Goal: Task Accomplishment & Management: Manage account settings

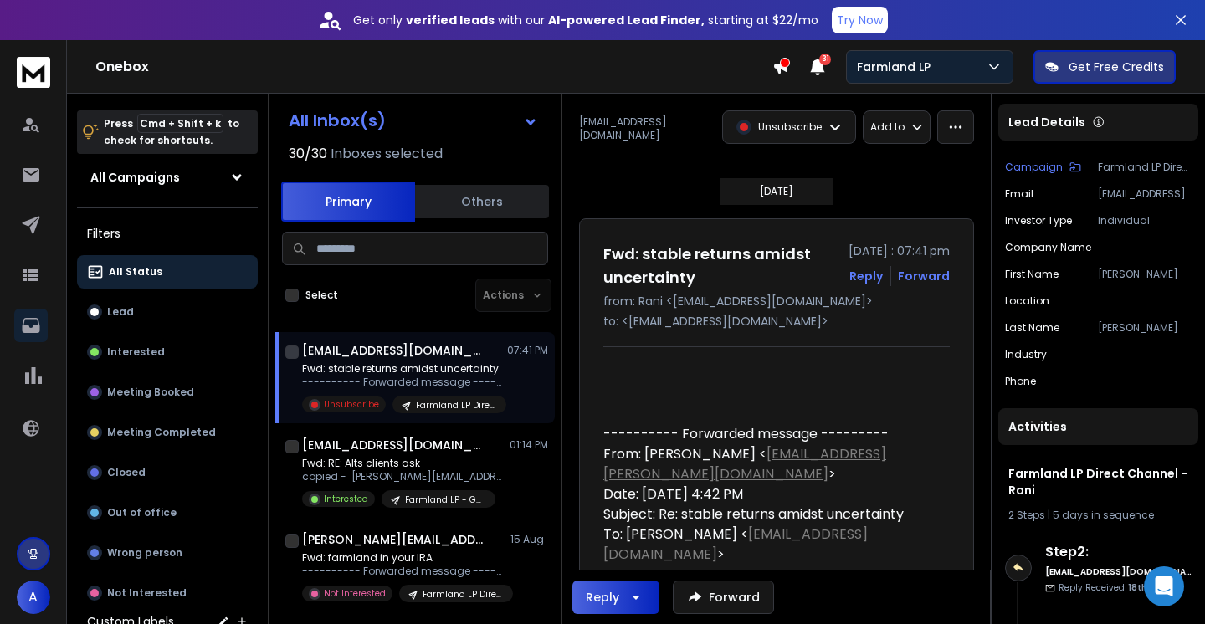
click at [934, 78] on button "Farmland LP" at bounding box center [929, 66] width 167 height 33
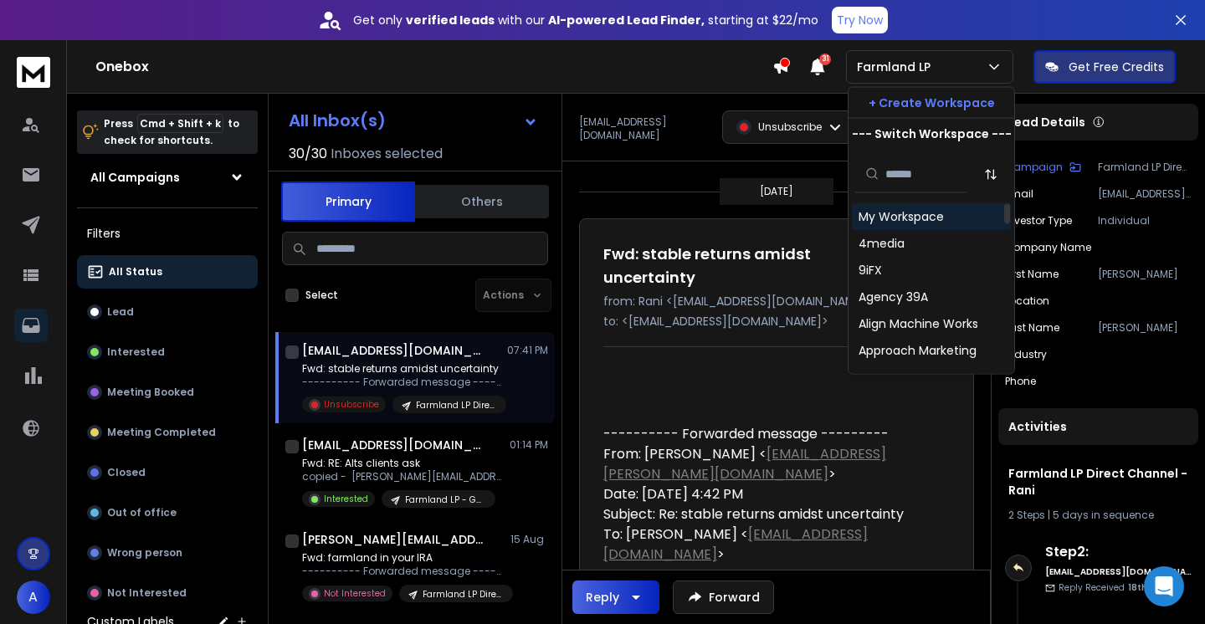
click at [888, 217] on div "My Workspace" at bounding box center [900, 216] width 85 height 17
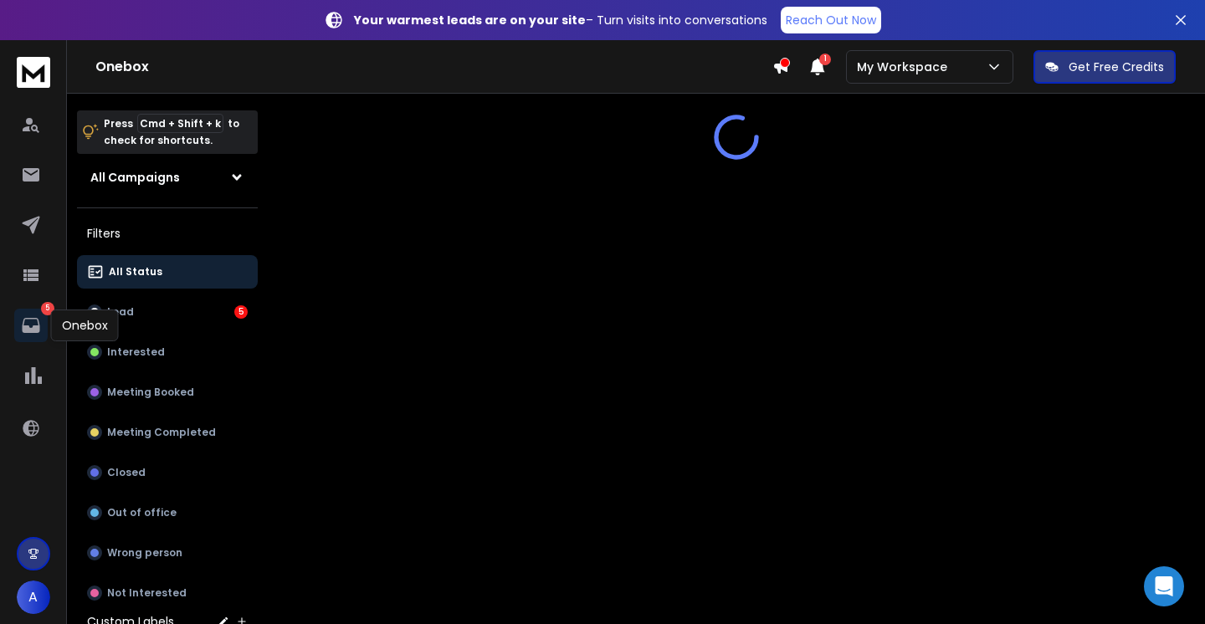
click at [30, 324] on icon at bounding box center [31, 325] width 20 height 20
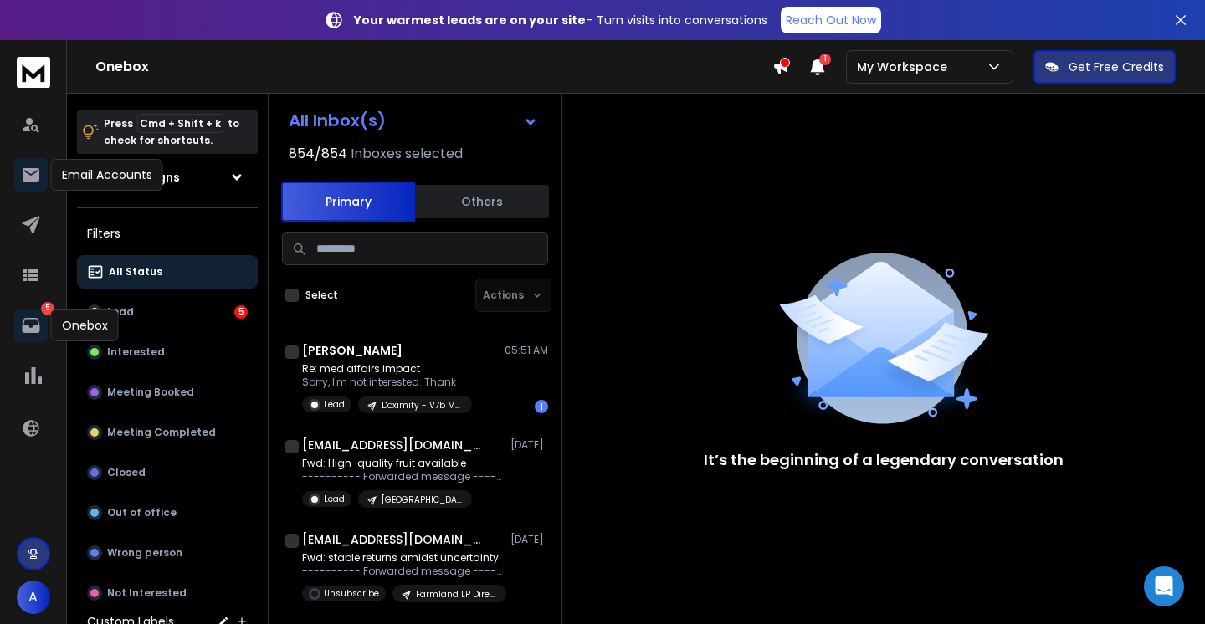
click at [23, 177] on icon at bounding box center [31, 174] width 17 height 13
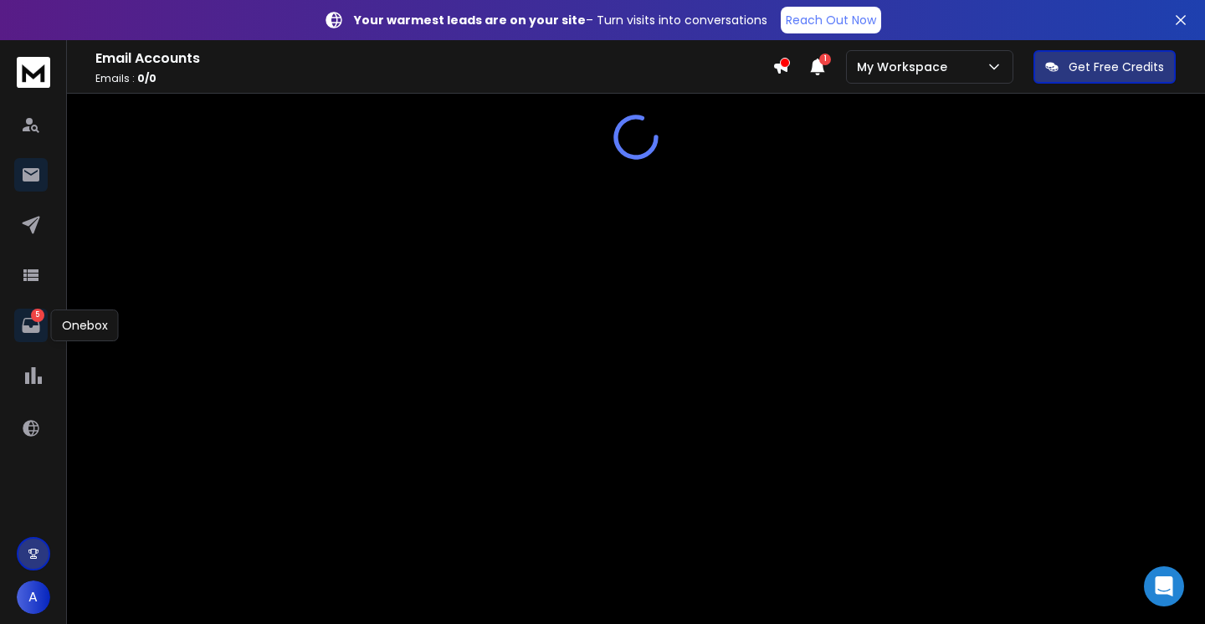
click at [23, 327] on icon at bounding box center [31, 325] width 18 height 15
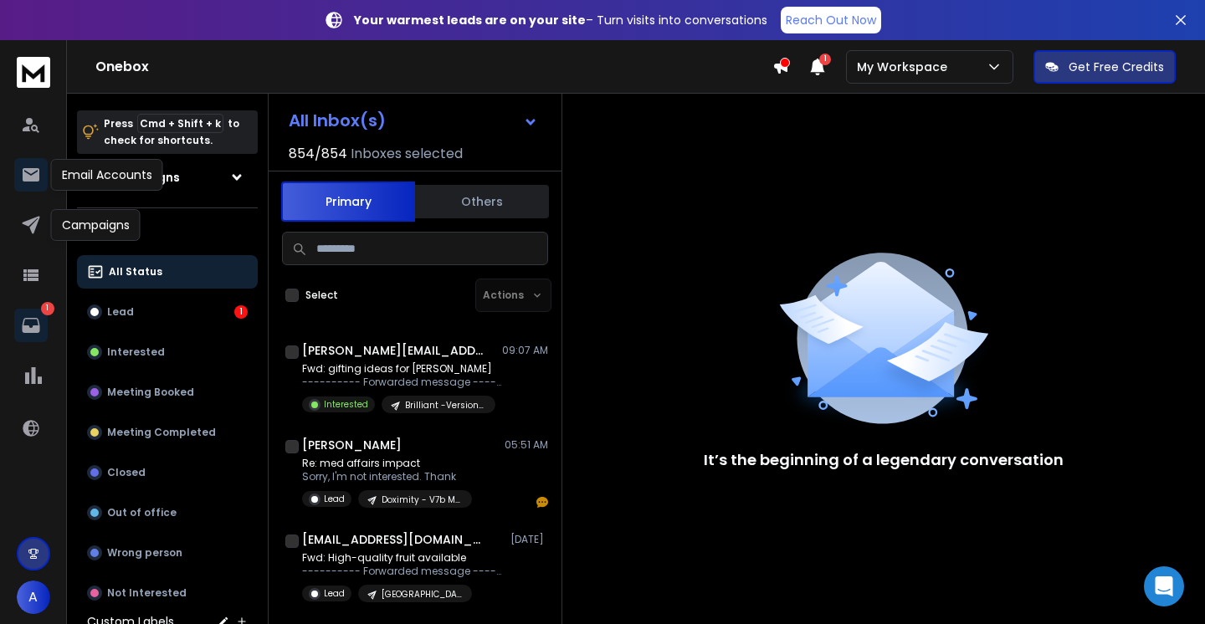
click at [31, 169] on icon at bounding box center [31, 174] width 17 height 13
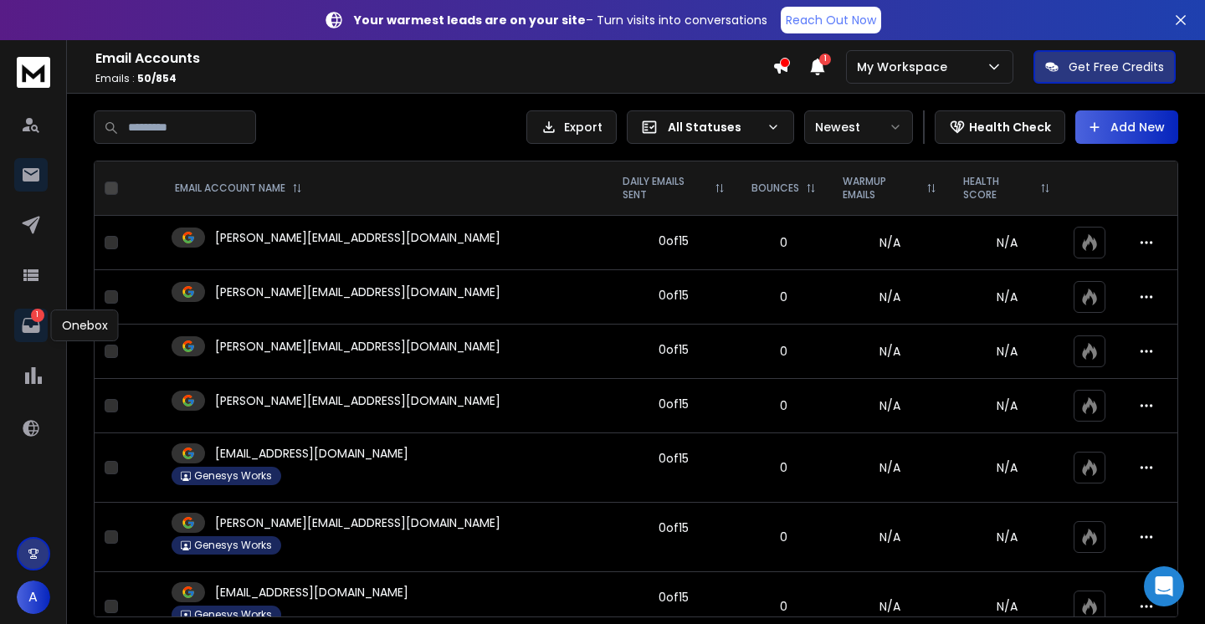
click at [27, 324] on icon at bounding box center [31, 325] width 20 height 20
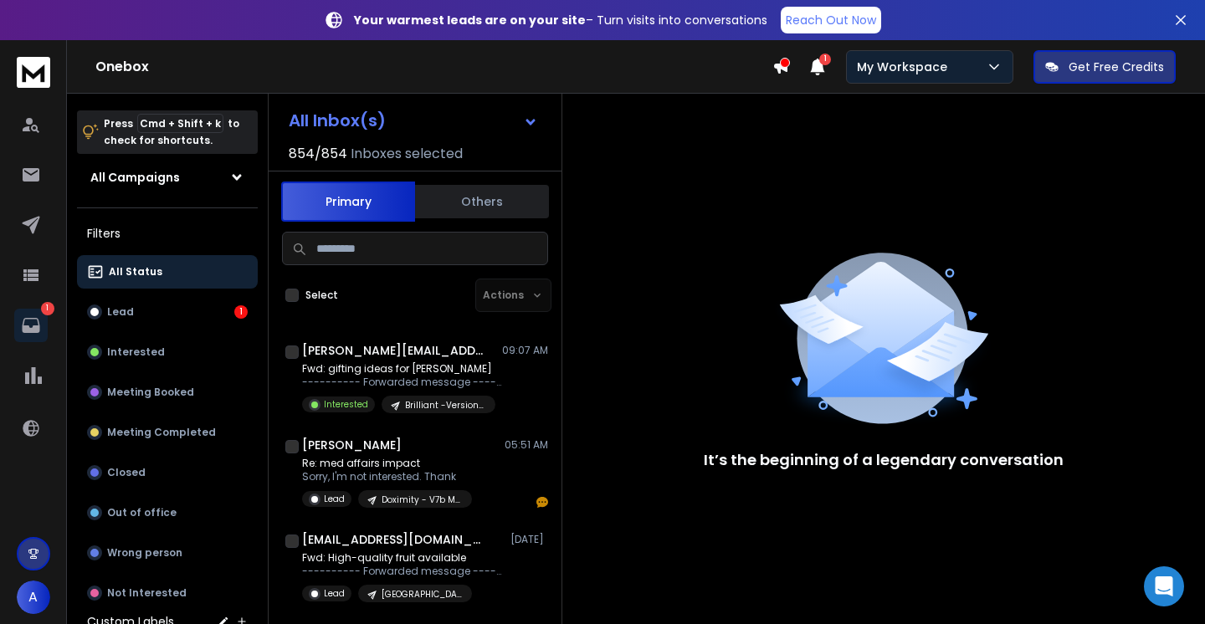
click at [908, 59] on p "My Workspace" at bounding box center [905, 67] width 97 height 17
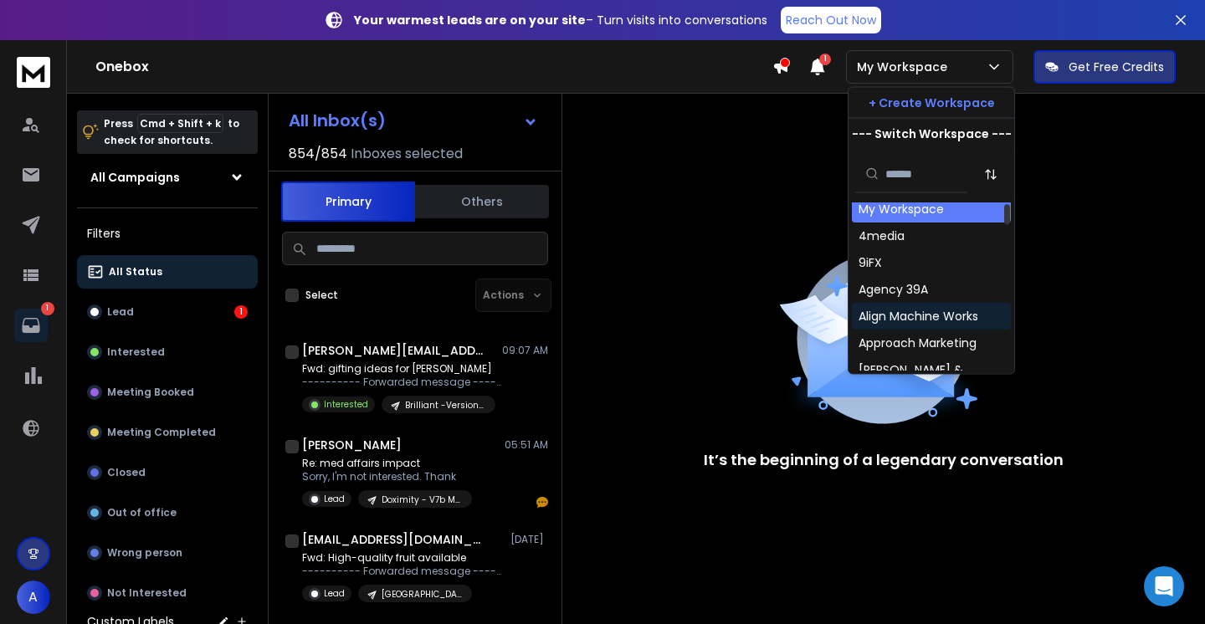
scroll to position [9, 0]
click at [903, 313] on div "Align Machine Works" at bounding box center [918, 314] width 120 height 17
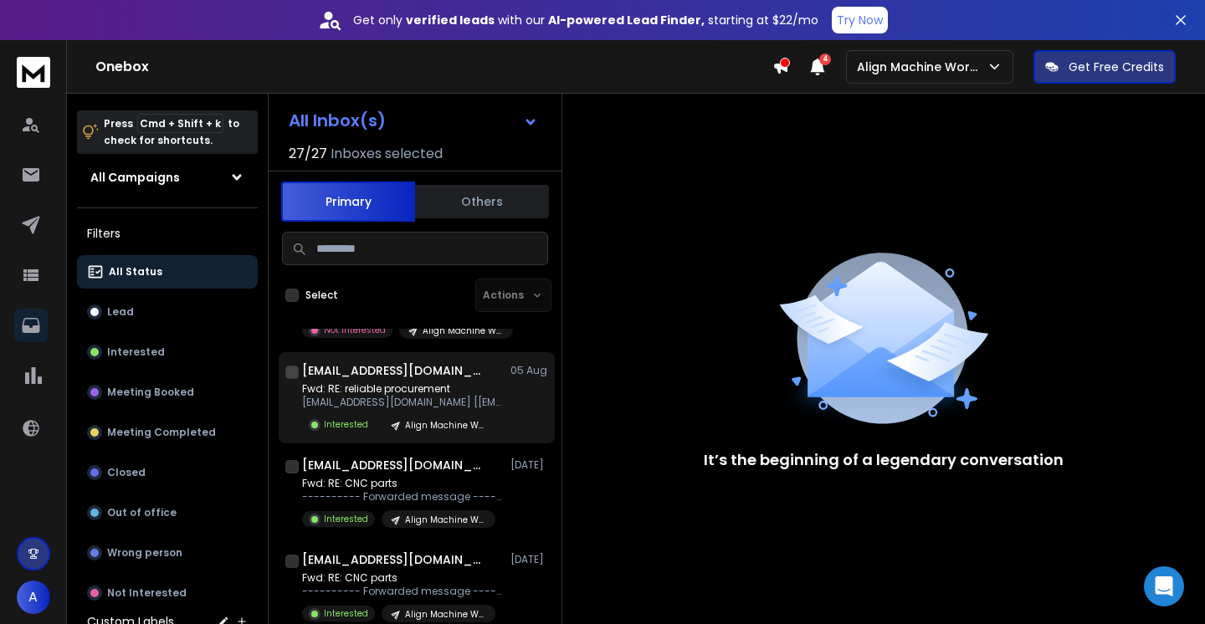
scroll to position [118, 0]
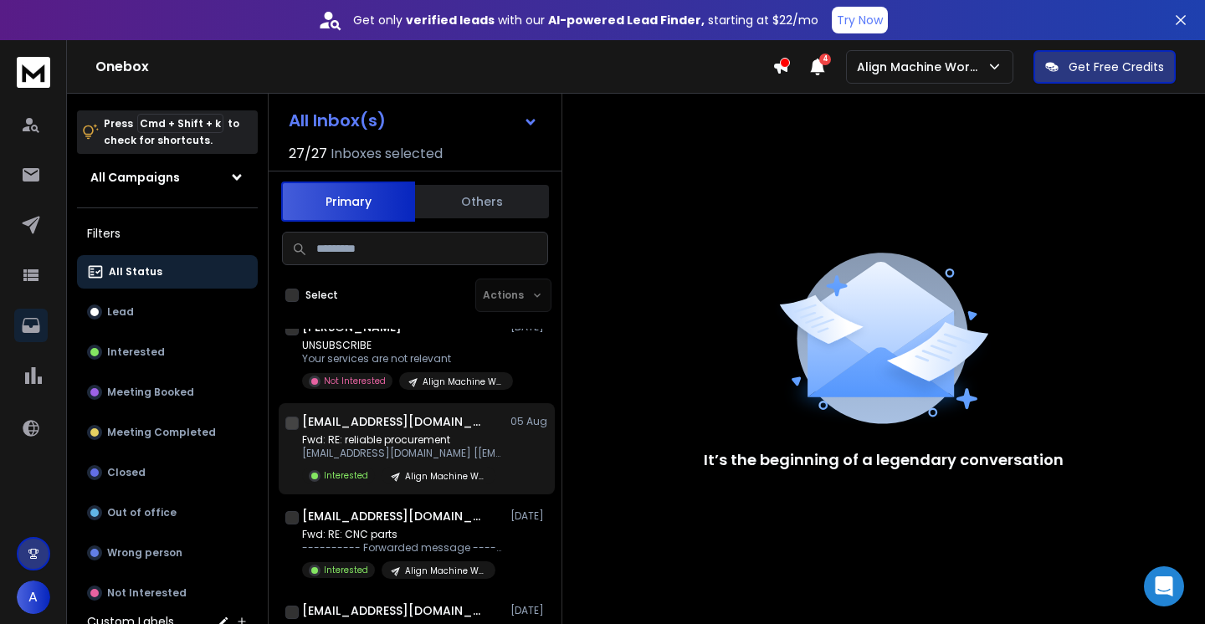
click at [361, 443] on p "Fwd: RE: reliable procurement" at bounding box center [402, 439] width 201 height 13
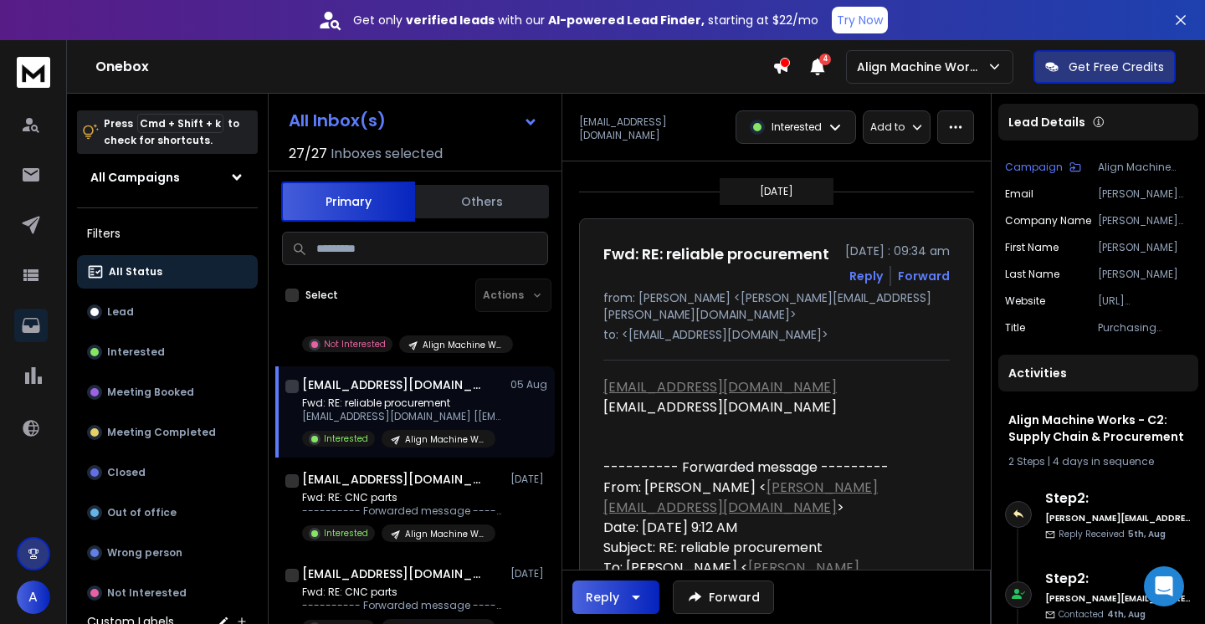
scroll to position [0, 0]
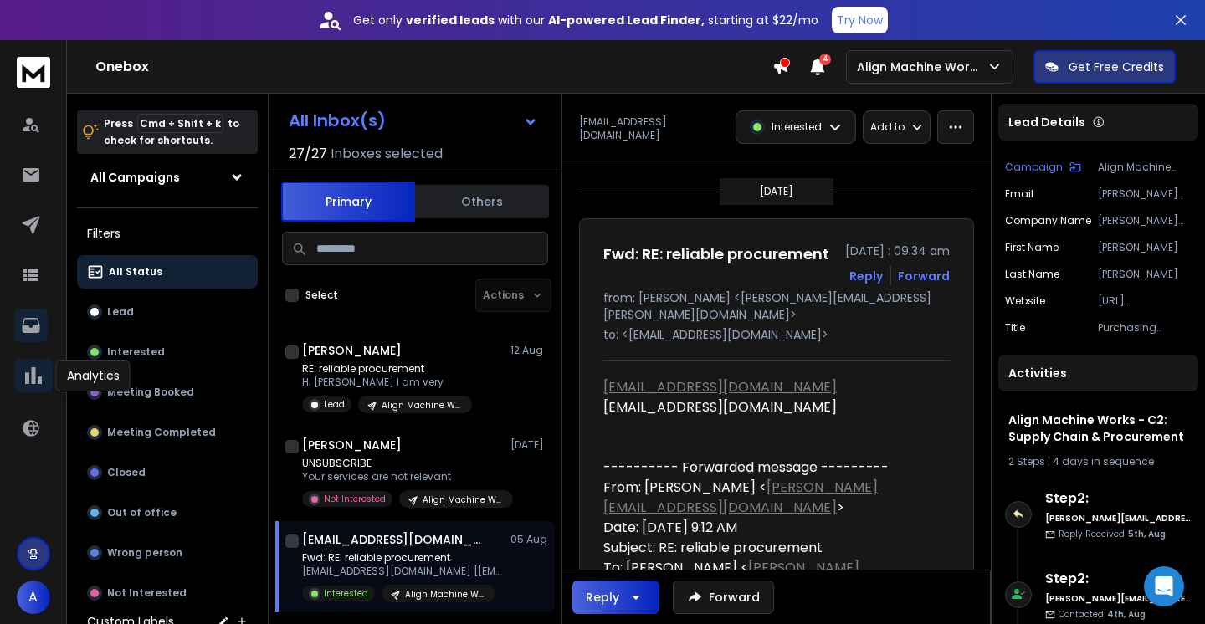
click at [33, 375] on icon at bounding box center [33, 375] width 17 height 17
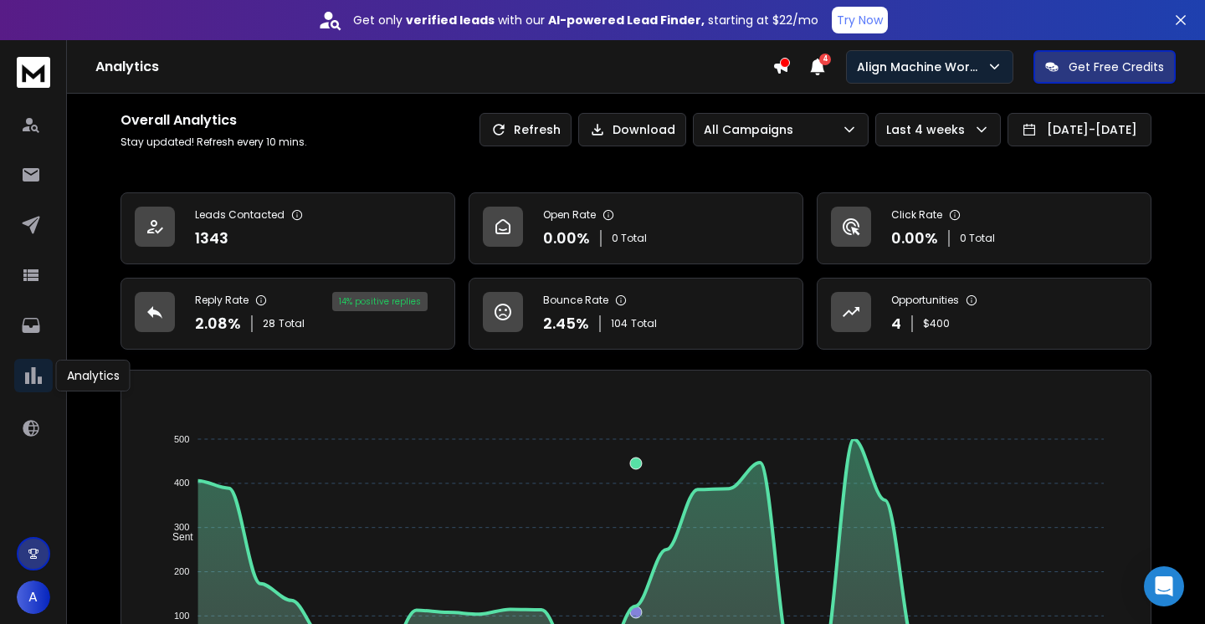
click at [896, 66] on p "Align Machine Works" at bounding box center [922, 67] width 130 height 17
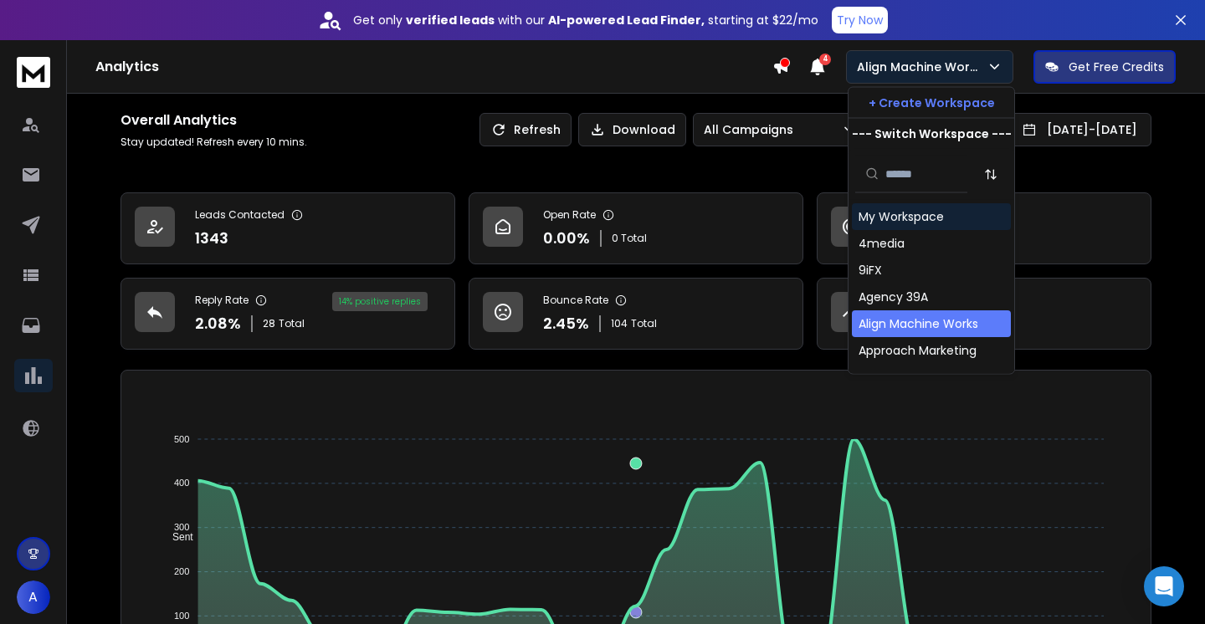
click at [896, 66] on p "Align Machine Works" at bounding box center [922, 67] width 130 height 17
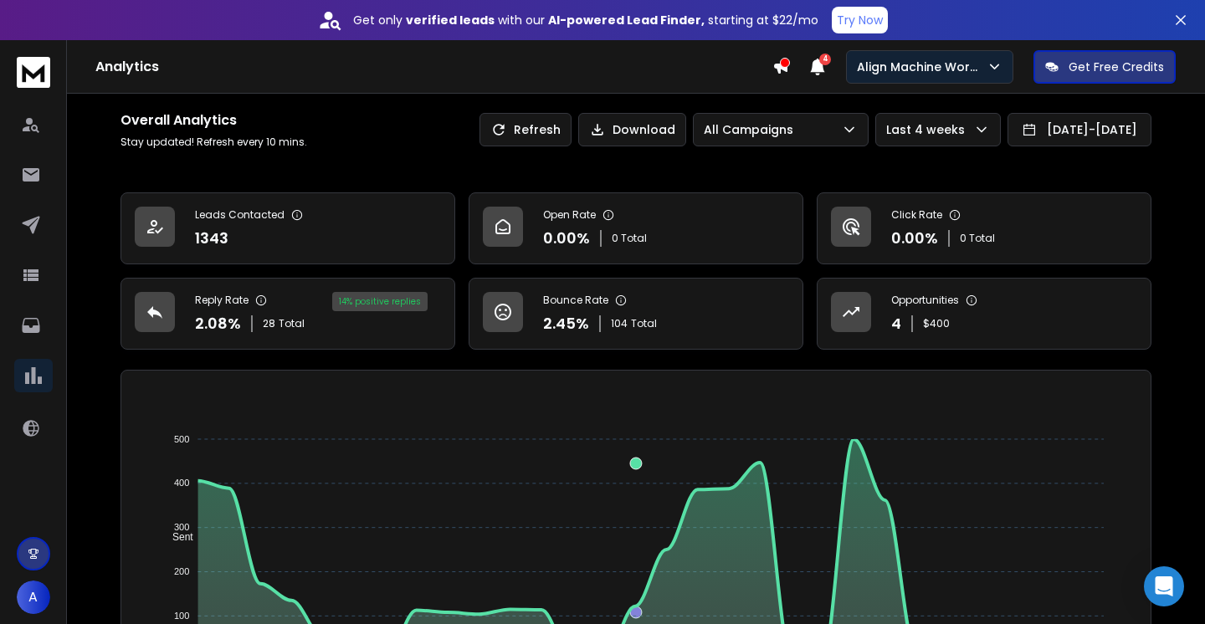
click at [896, 66] on p "Align Machine Works" at bounding box center [922, 67] width 130 height 17
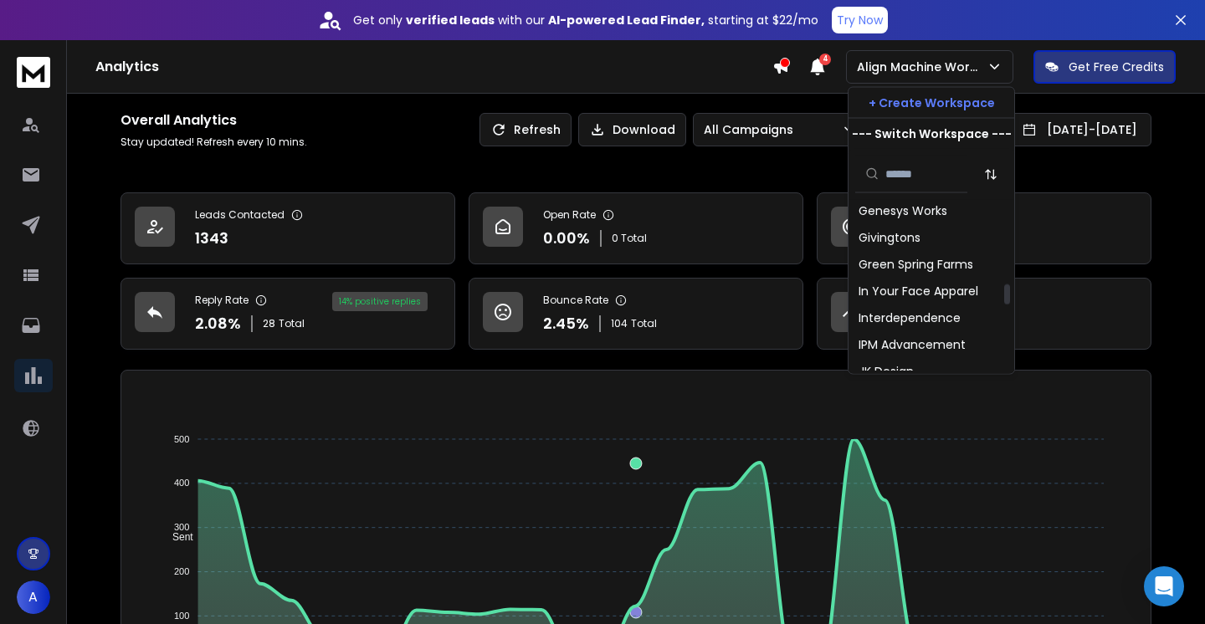
scroll to position [665, 0]
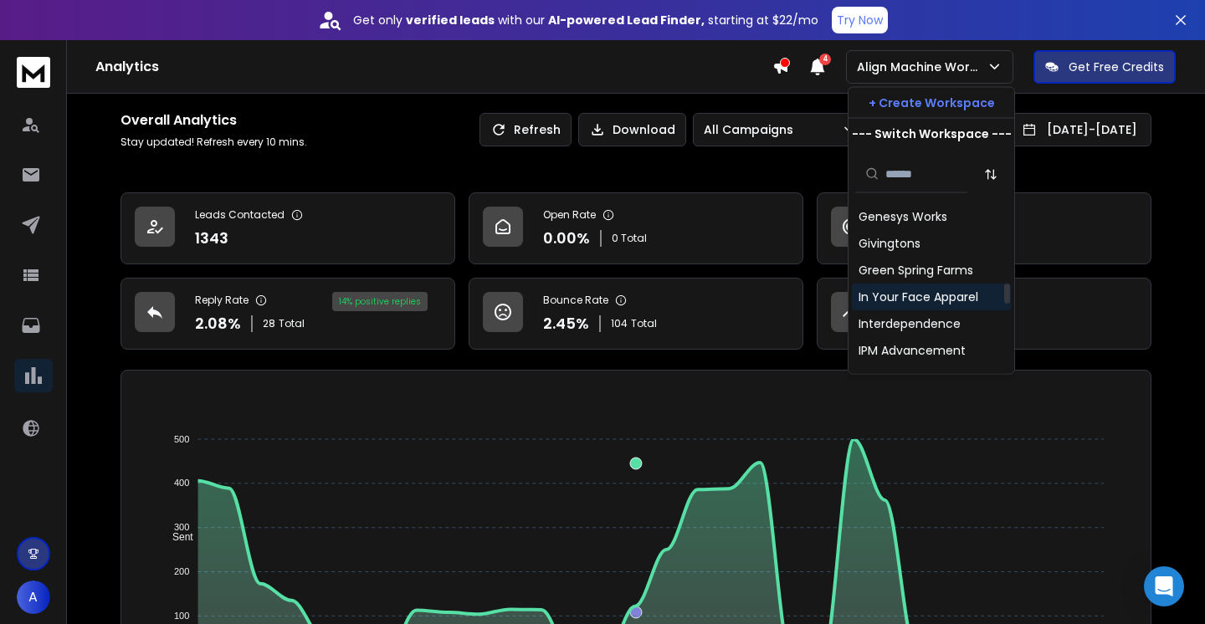
click at [939, 289] on div "In Your Face Apparel" at bounding box center [918, 297] width 120 height 17
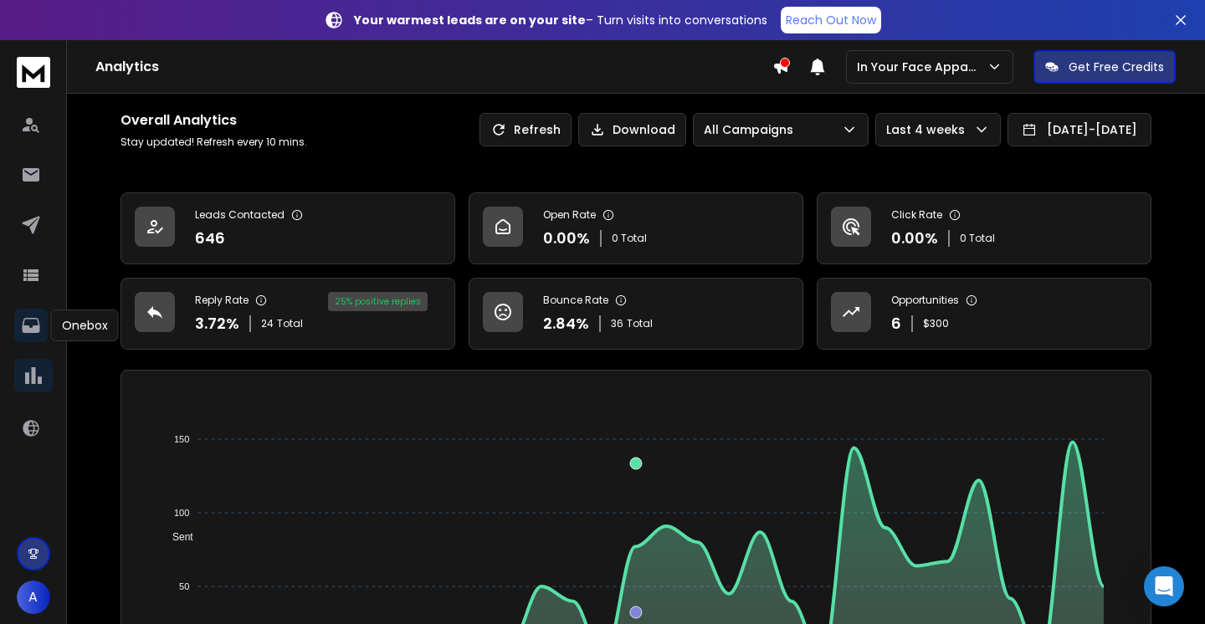
click at [32, 320] on icon at bounding box center [31, 325] width 20 height 20
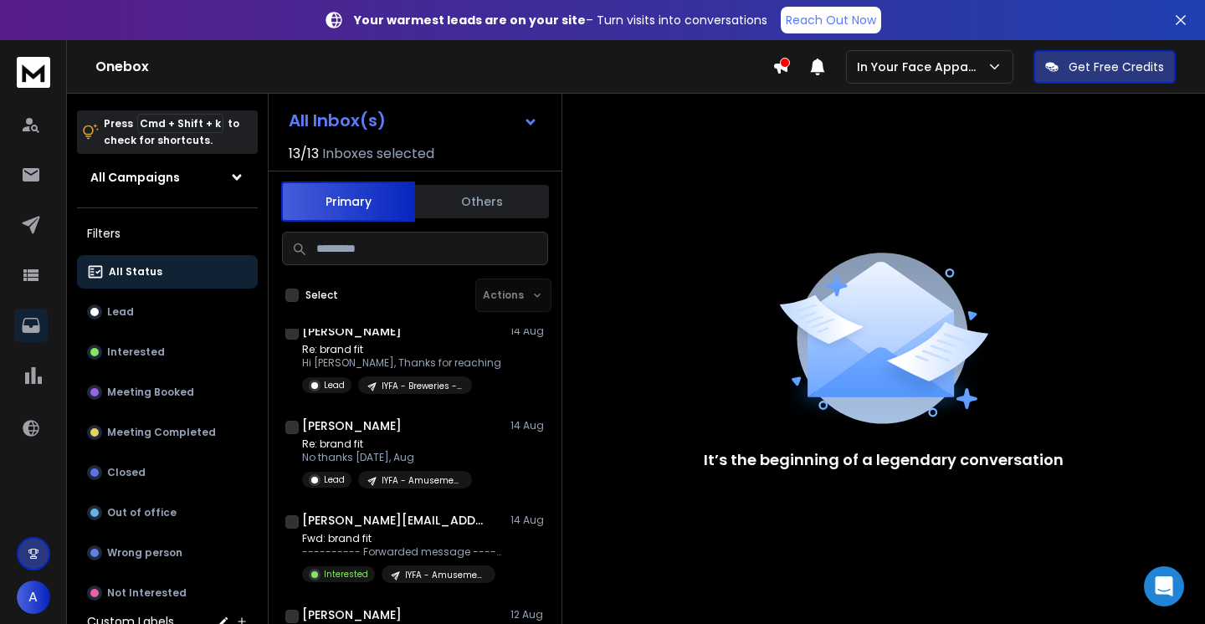
scroll to position [223, 0]
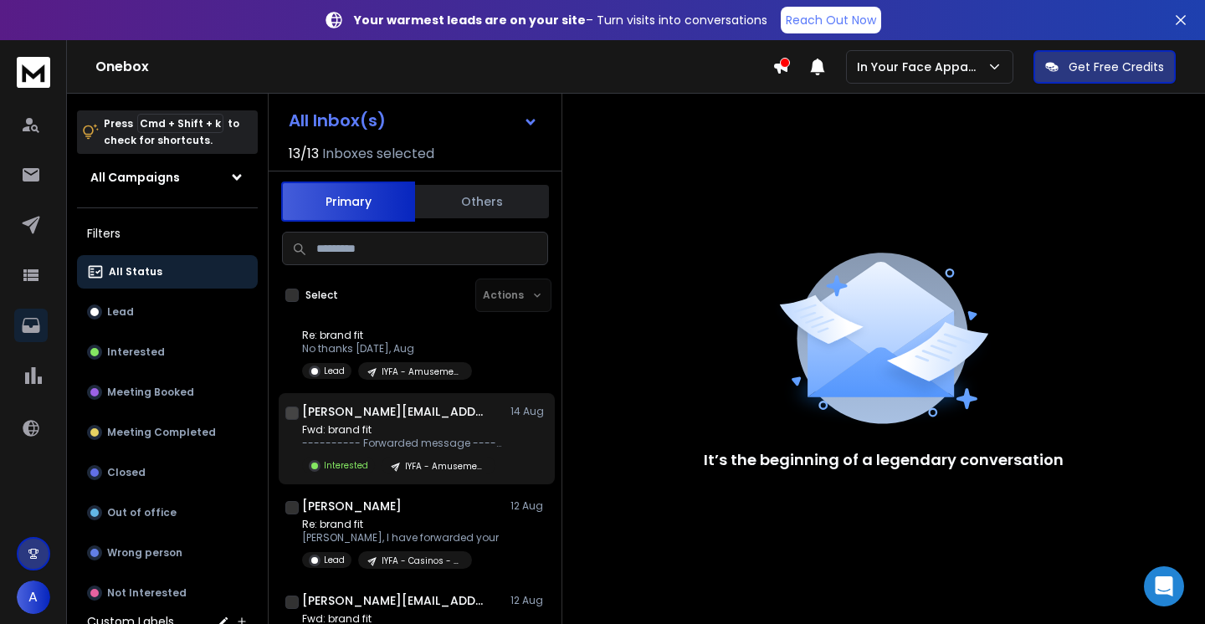
click at [388, 438] on p "---------- Forwarded message --------- From: Kal" at bounding box center [402, 443] width 201 height 13
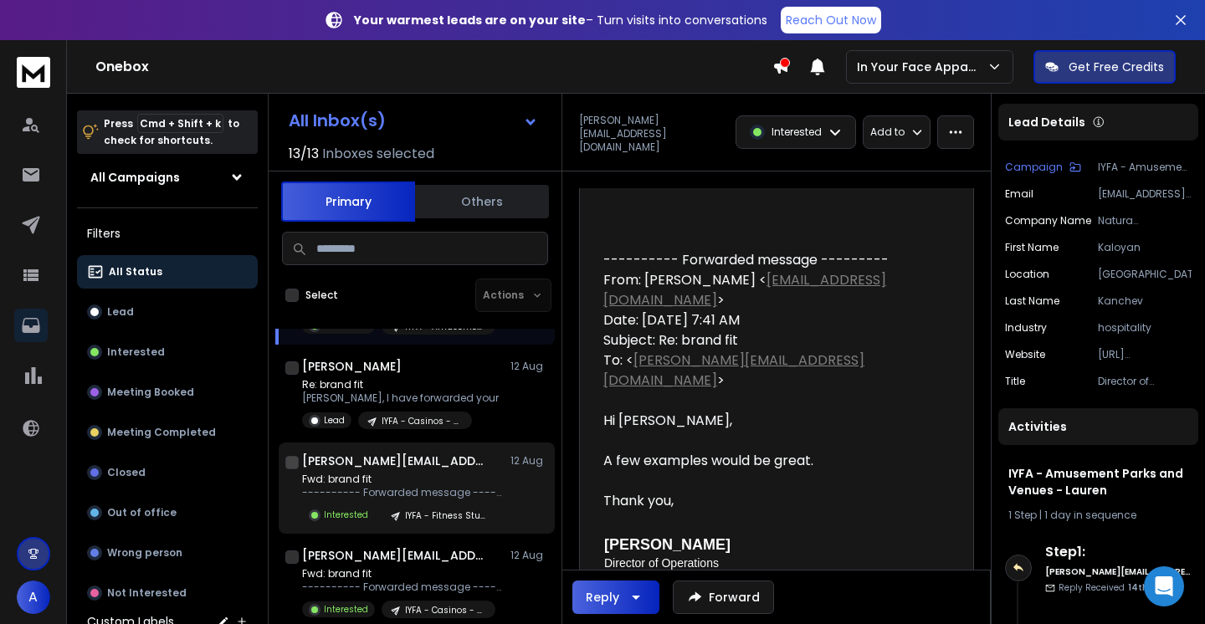
scroll to position [363, 0]
click at [373, 474] on p "Fwd: brand fit" at bounding box center [402, 478] width 201 height 13
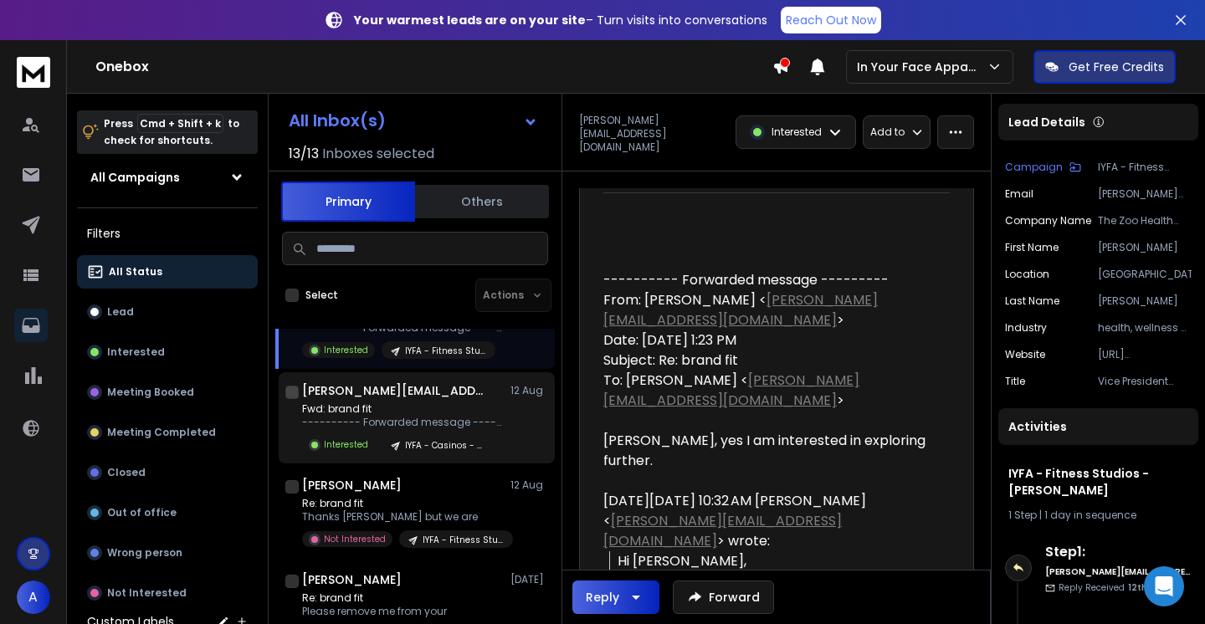
scroll to position [532, 0]
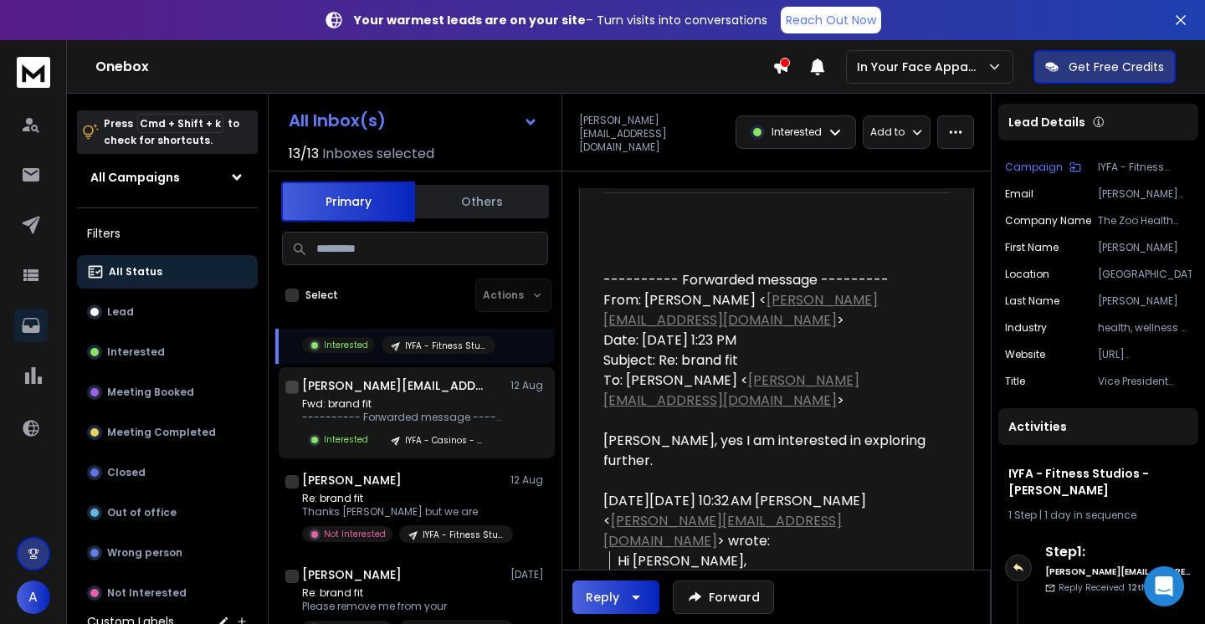
click at [393, 402] on p "Fwd: brand fit" at bounding box center [402, 403] width 201 height 13
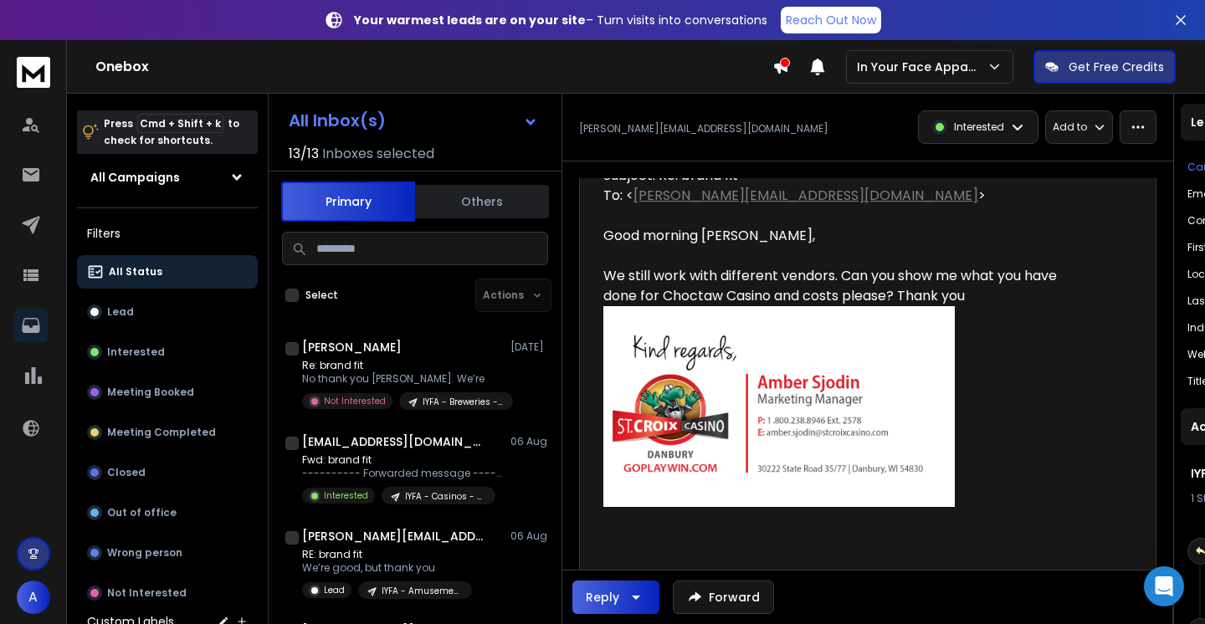
scroll to position [949, 0]
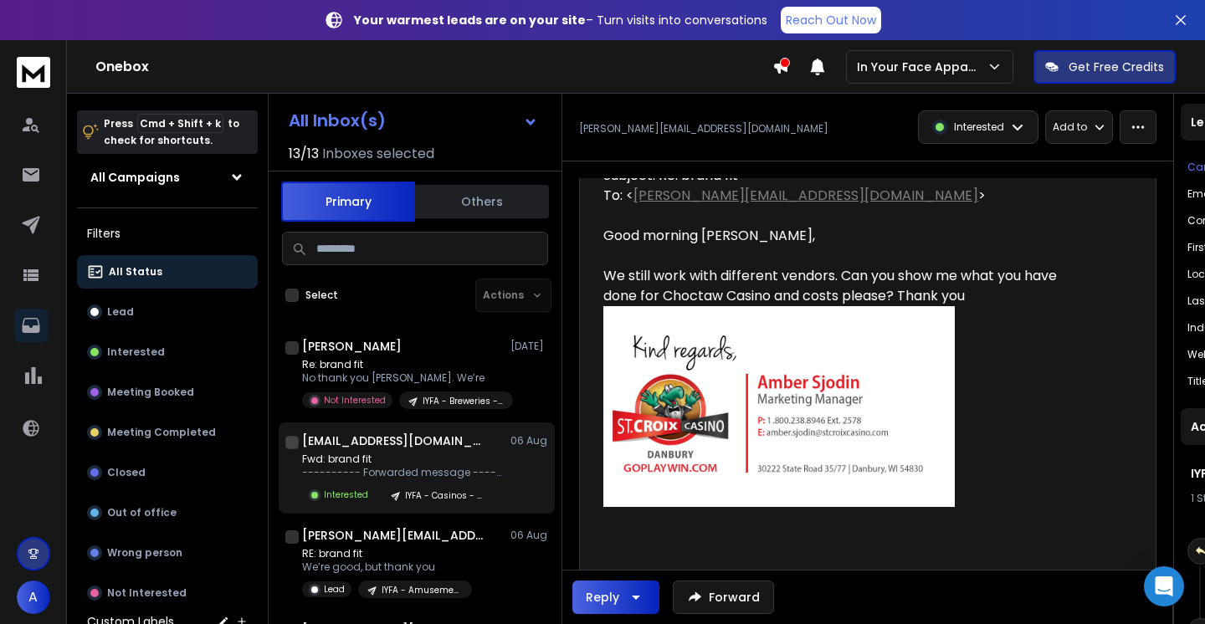
click at [398, 447] on h1 "[EMAIL_ADDRESS][DOMAIN_NAME]" at bounding box center [394, 440] width 184 height 17
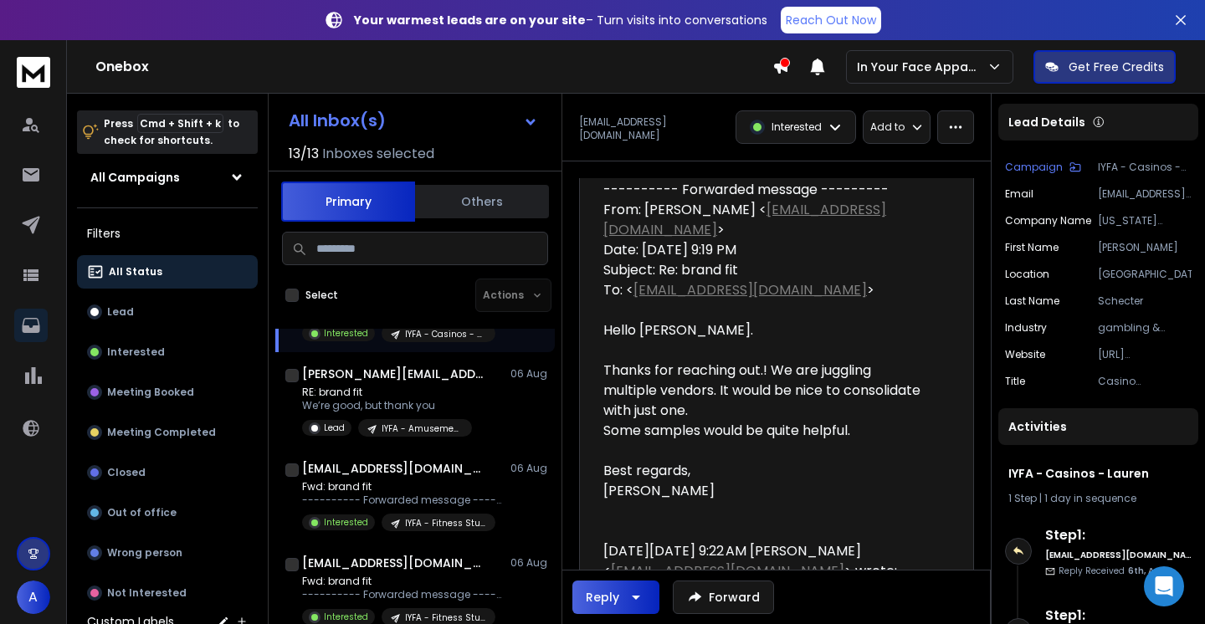
scroll to position [1110, 0]
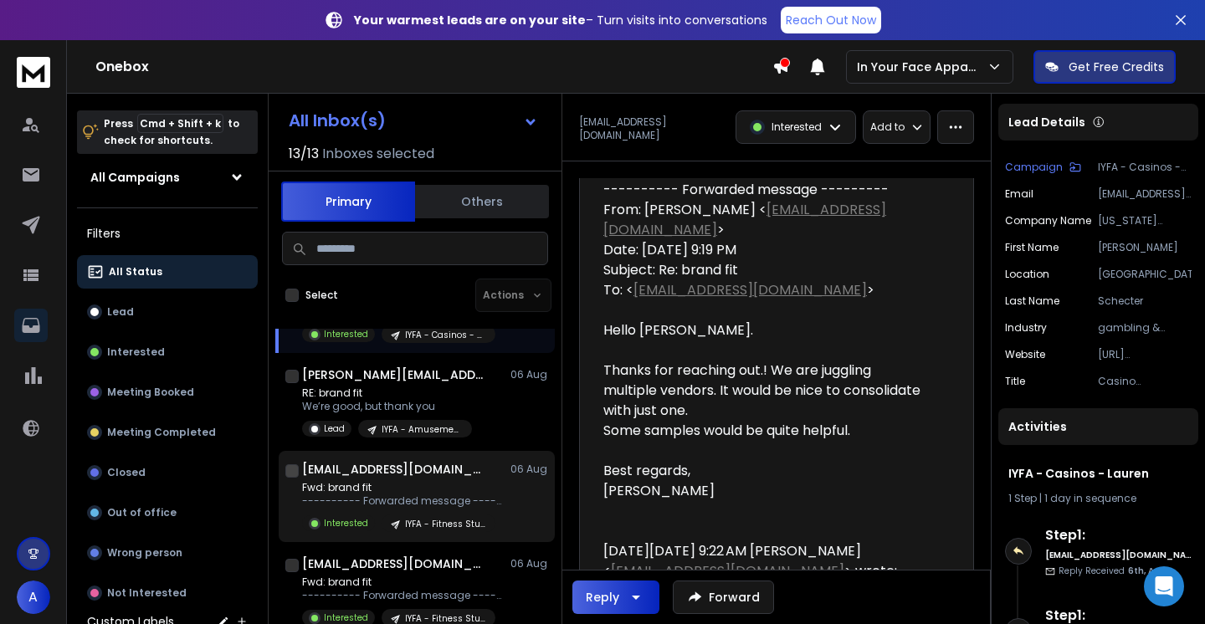
click at [389, 501] on p "---------- Forwarded message --------- From: sabrina" at bounding box center [402, 500] width 201 height 13
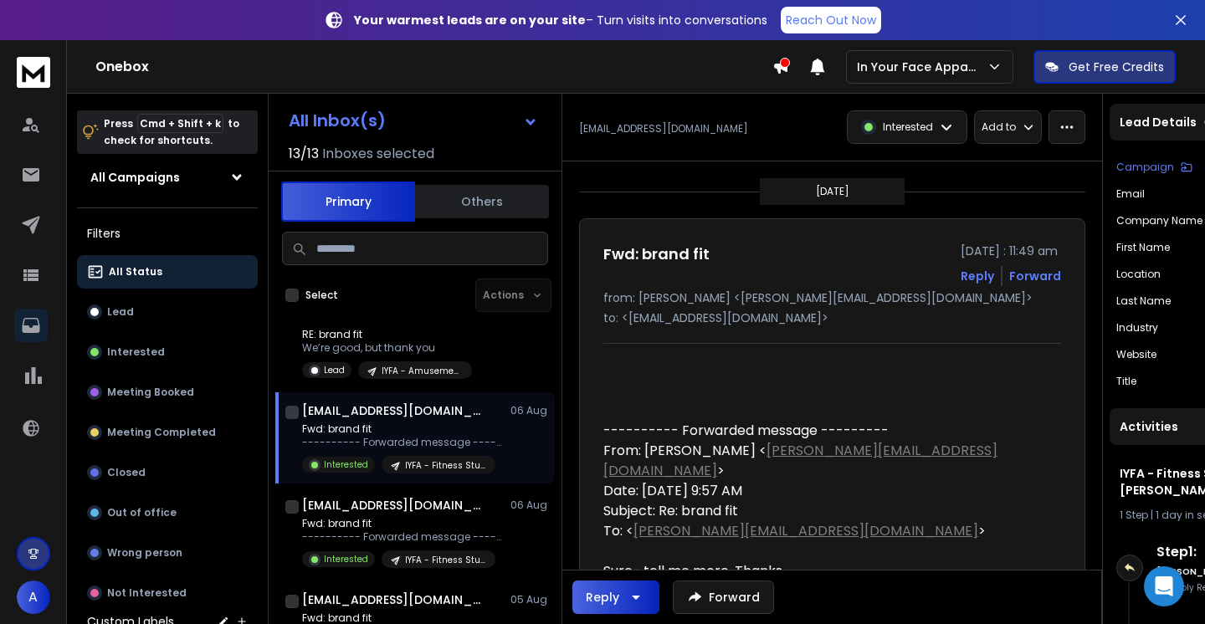
scroll to position [1170, 0]
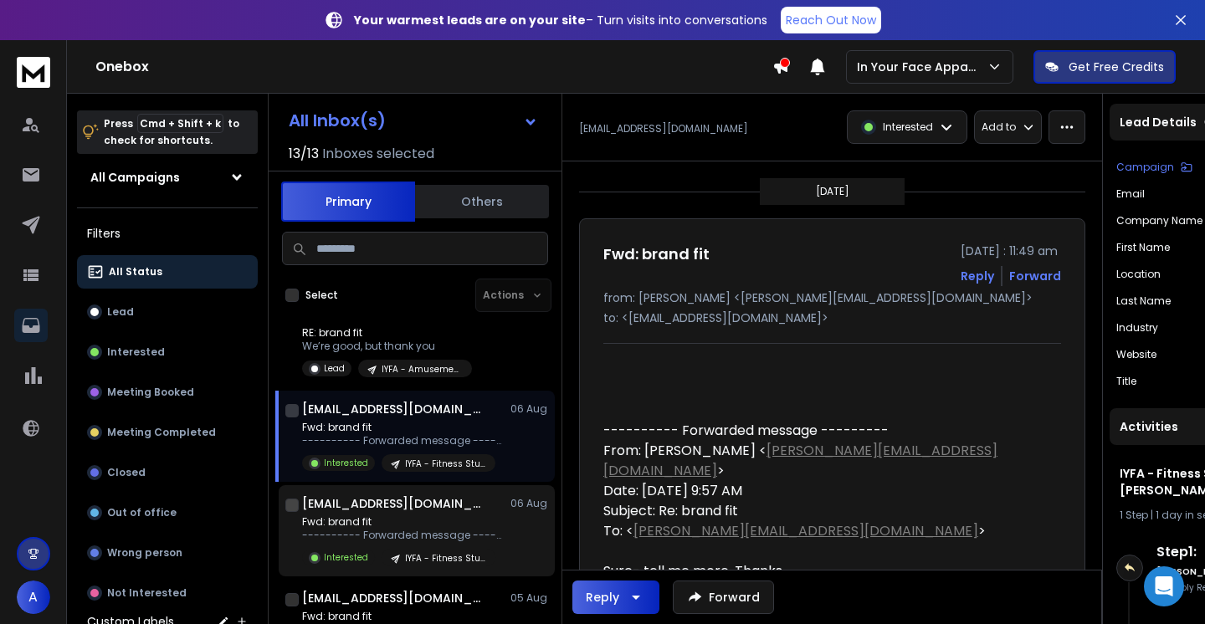
click at [383, 507] on h1 "[EMAIL_ADDRESS][DOMAIN_NAME]" at bounding box center [394, 503] width 184 height 17
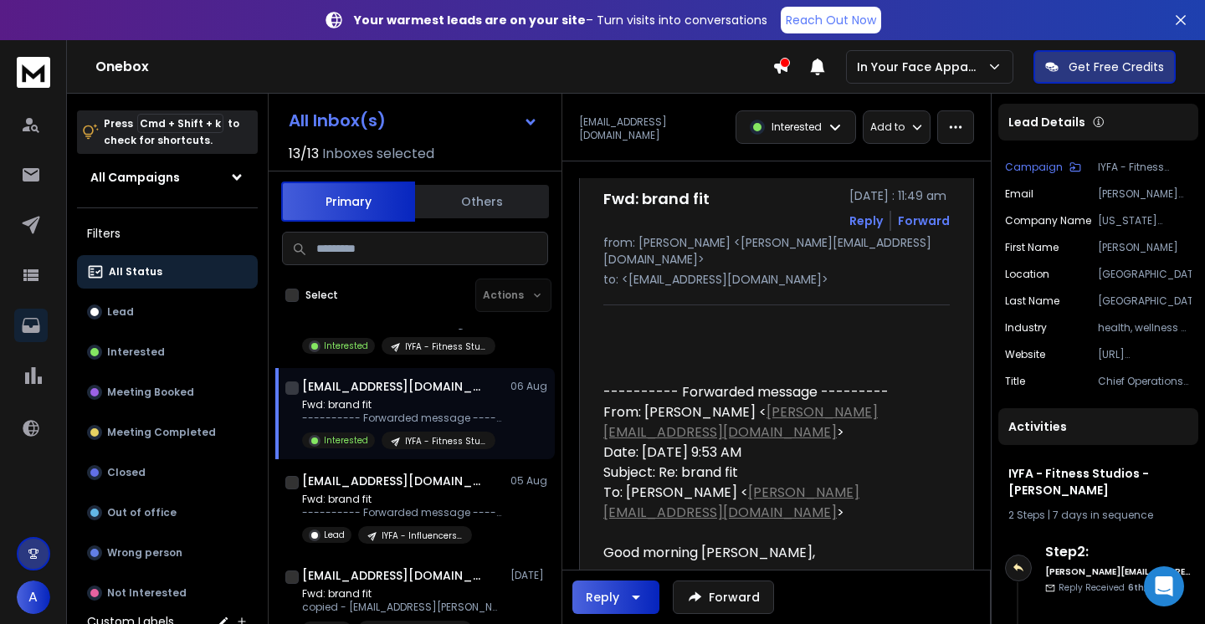
scroll to position [65, 0]
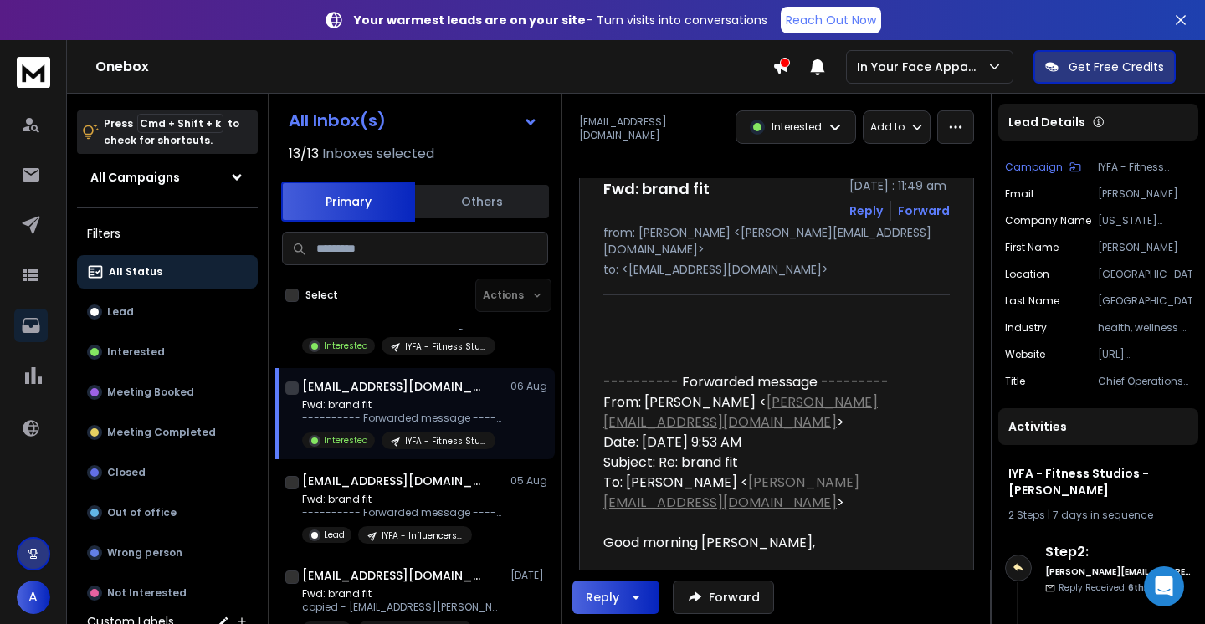
click at [393, 417] on p "---------- Forwarded message --------- From: Chesley" at bounding box center [402, 418] width 201 height 13
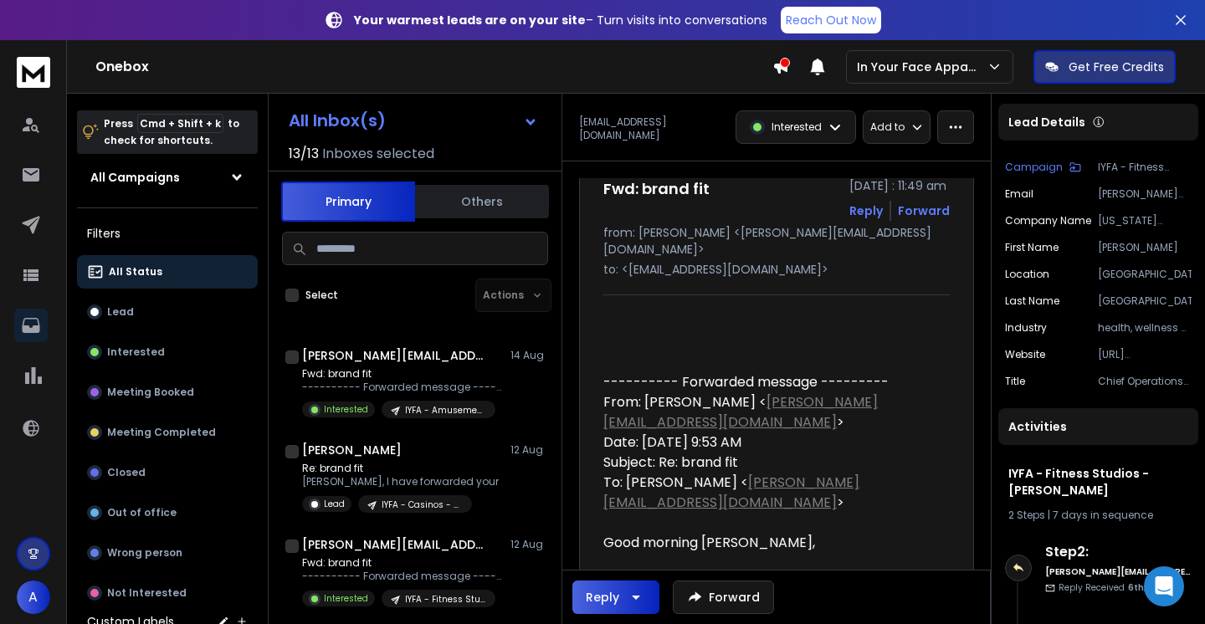
scroll to position [0, 0]
